Goal: Find specific fact: Find contact information

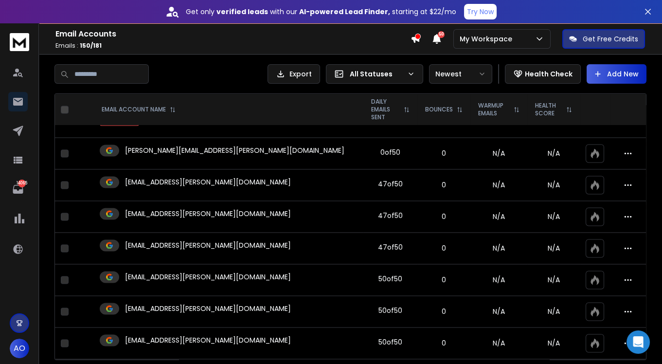
scroll to position [2954, 0]
click at [20, 131] on icon at bounding box center [18, 130] width 10 height 10
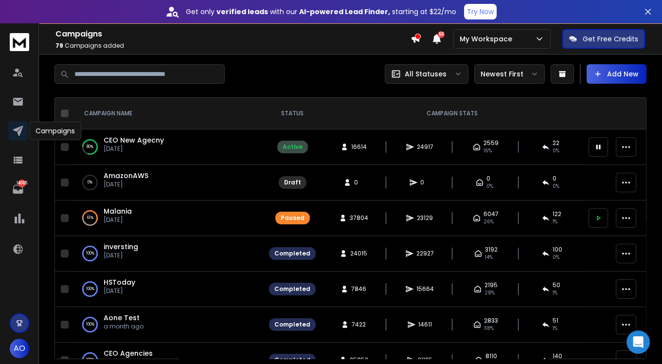
scroll to position [5, 0]
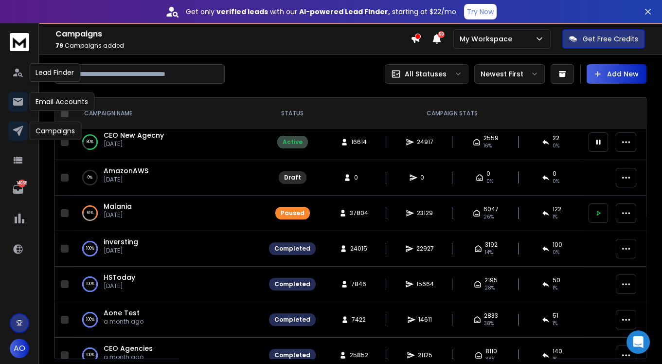
click at [14, 100] on icon at bounding box center [18, 102] width 10 height 8
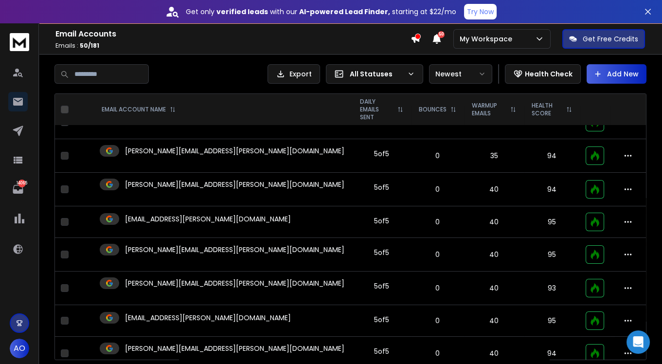
scroll to position [26, 0]
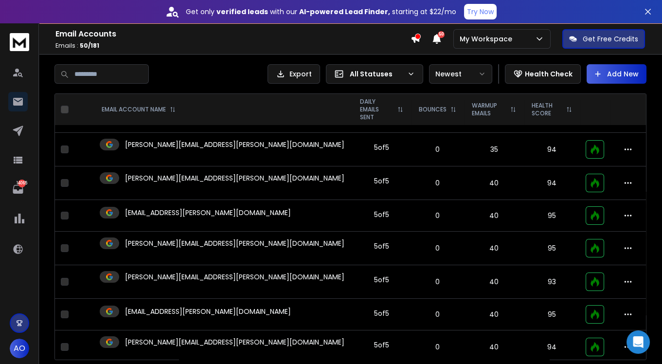
click at [220, 200] on td "[EMAIL_ADDRESS][PERSON_NAME][DOMAIN_NAME]" at bounding box center [223, 216] width 258 height 32
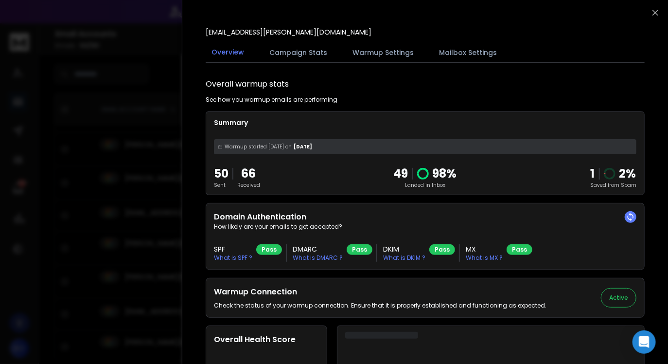
click at [256, 27] on p "[EMAIL_ADDRESS][PERSON_NAME][DOMAIN_NAME]" at bounding box center [289, 32] width 166 height 10
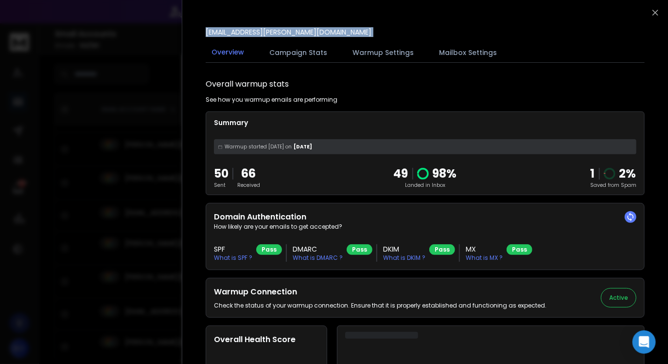
click at [256, 27] on p "[EMAIL_ADDRESS][PERSON_NAME][DOMAIN_NAME]" at bounding box center [289, 32] width 166 height 10
copy p "[EMAIL_ADDRESS][PERSON_NAME][DOMAIN_NAME]"
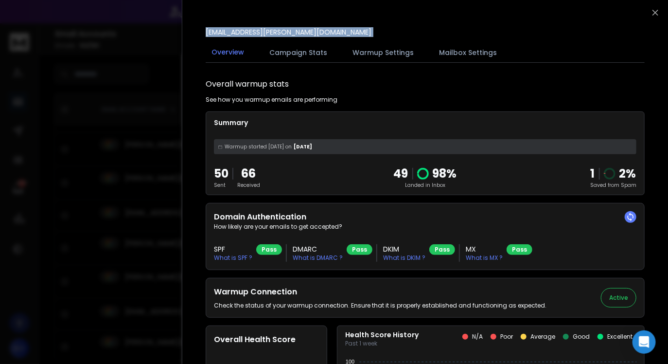
click at [127, 138] on div at bounding box center [334, 182] width 668 height 364
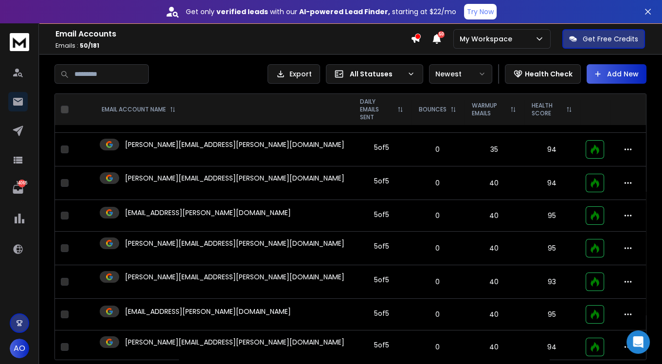
scroll to position [0, 0]
